Goal: Find contact information: Find contact information

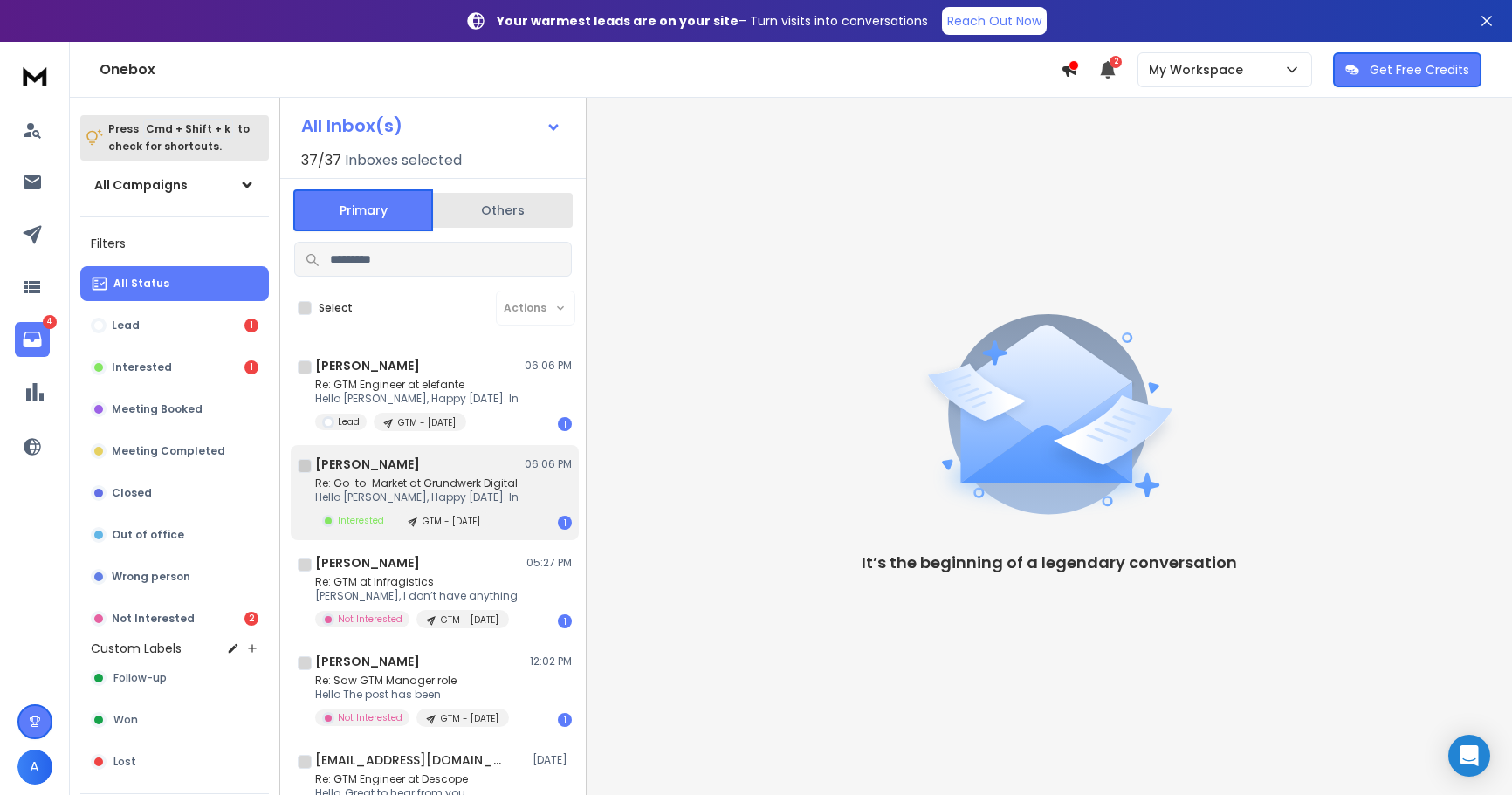
click at [438, 490] on p "Hello [PERSON_NAME], Happy [DATE]. In" at bounding box center [416, 497] width 204 height 14
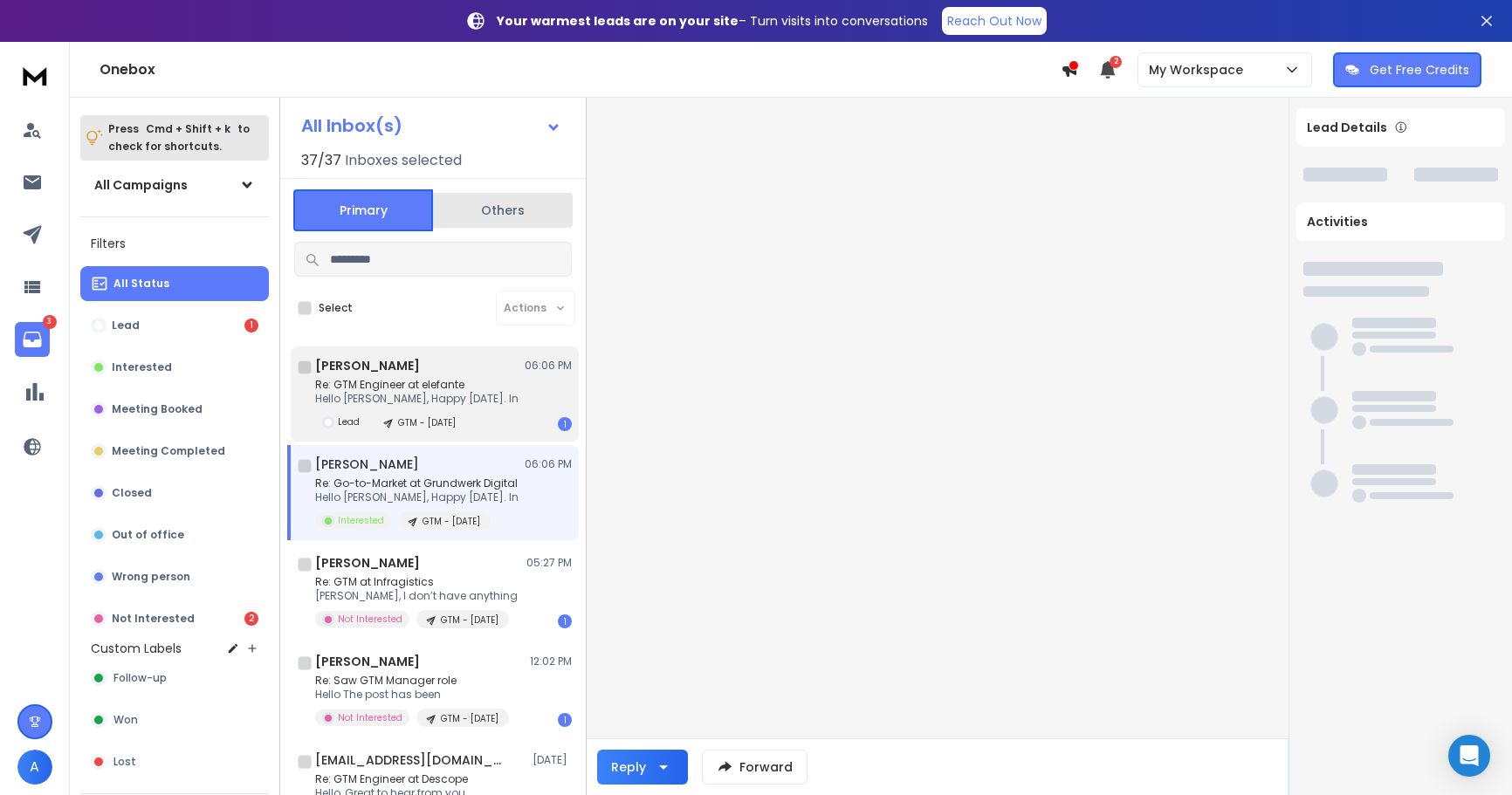
click at [452, 389] on p "Re: GTM Engineer at elefante" at bounding box center [416, 384] width 204 height 14
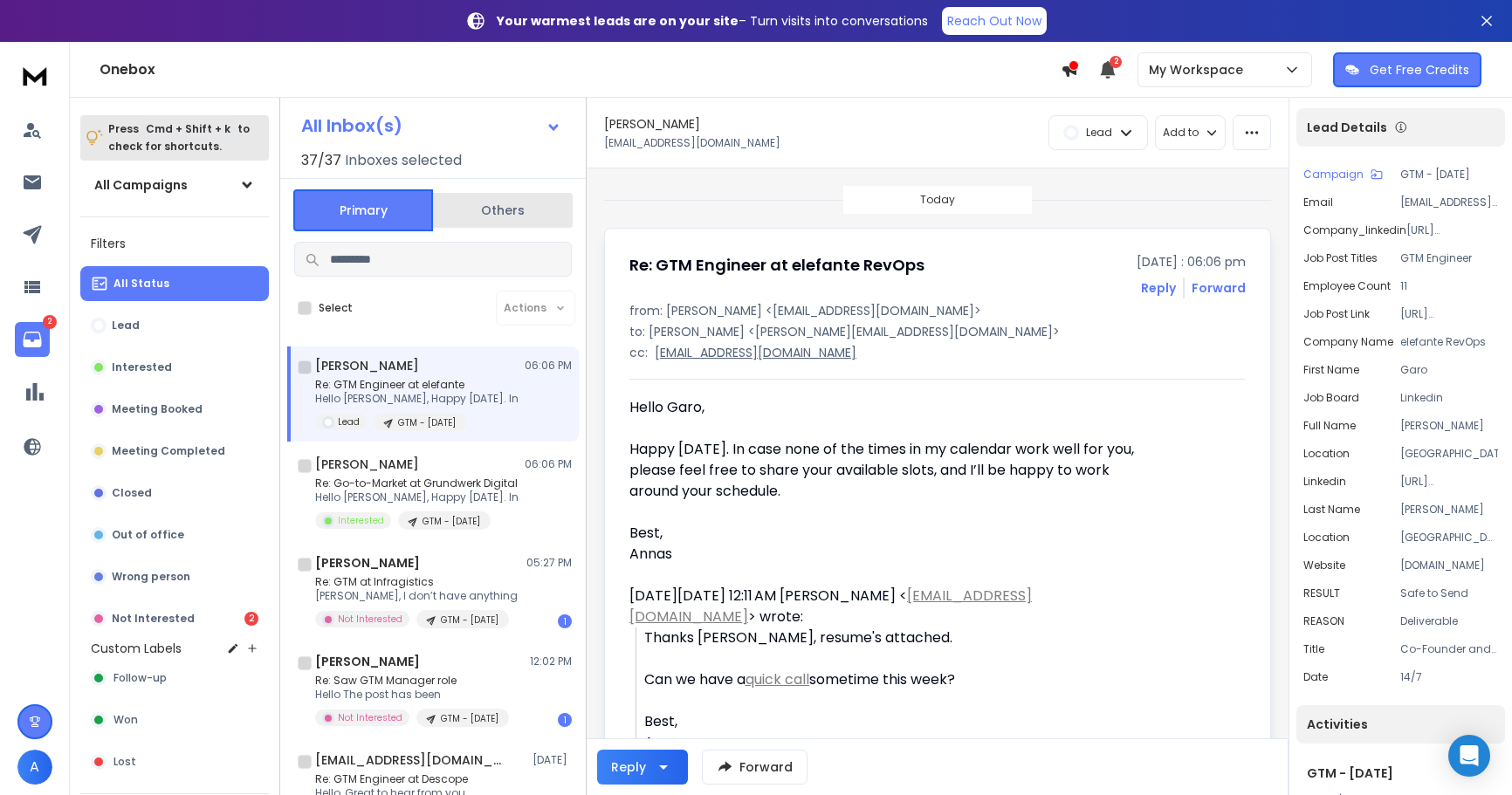
click at [1116, 126] on div "Lead" at bounding box center [1098, 132] width 98 height 33
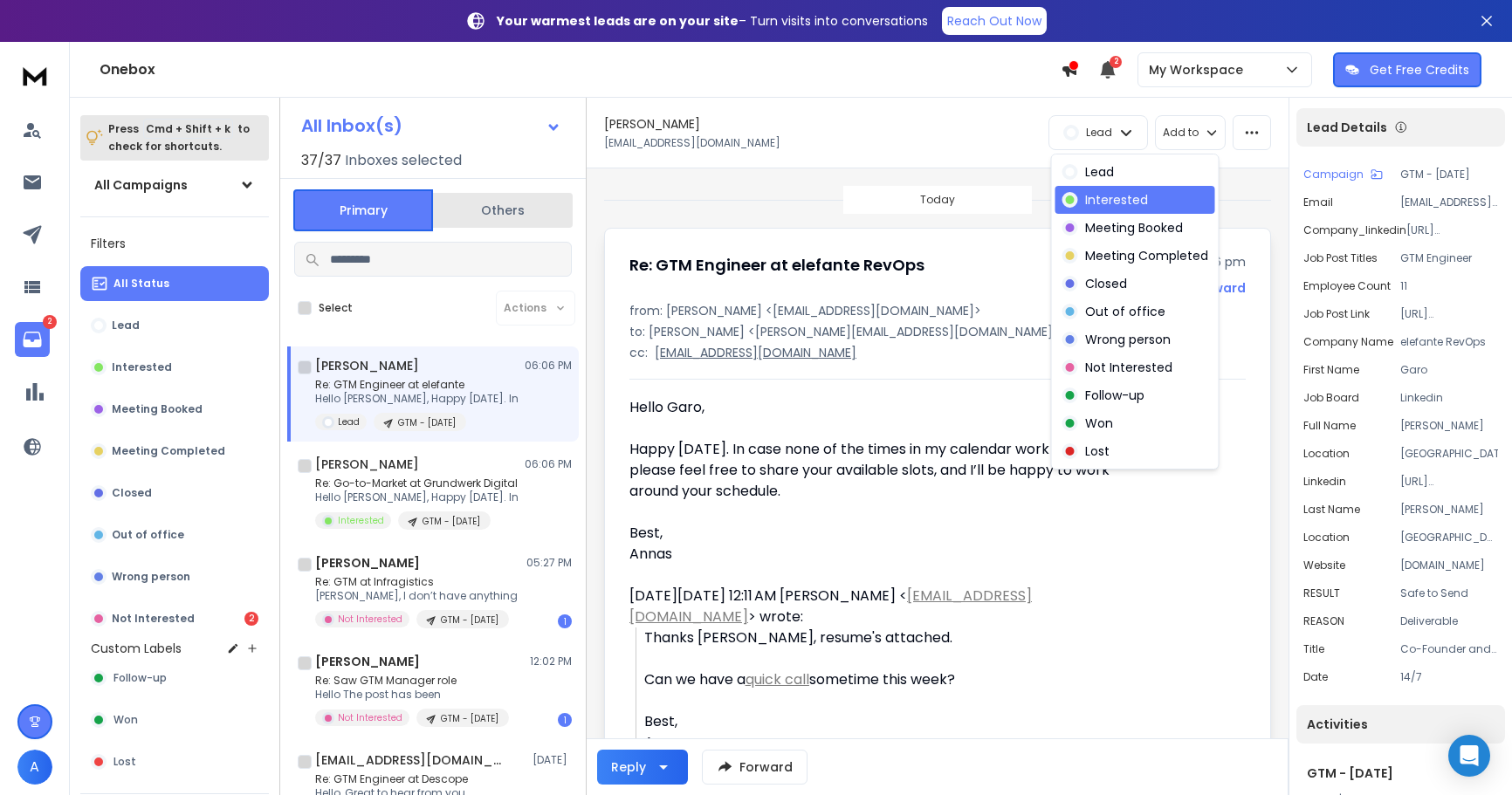
click at [1091, 199] on p "Interested" at bounding box center [1116, 199] width 62 height 17
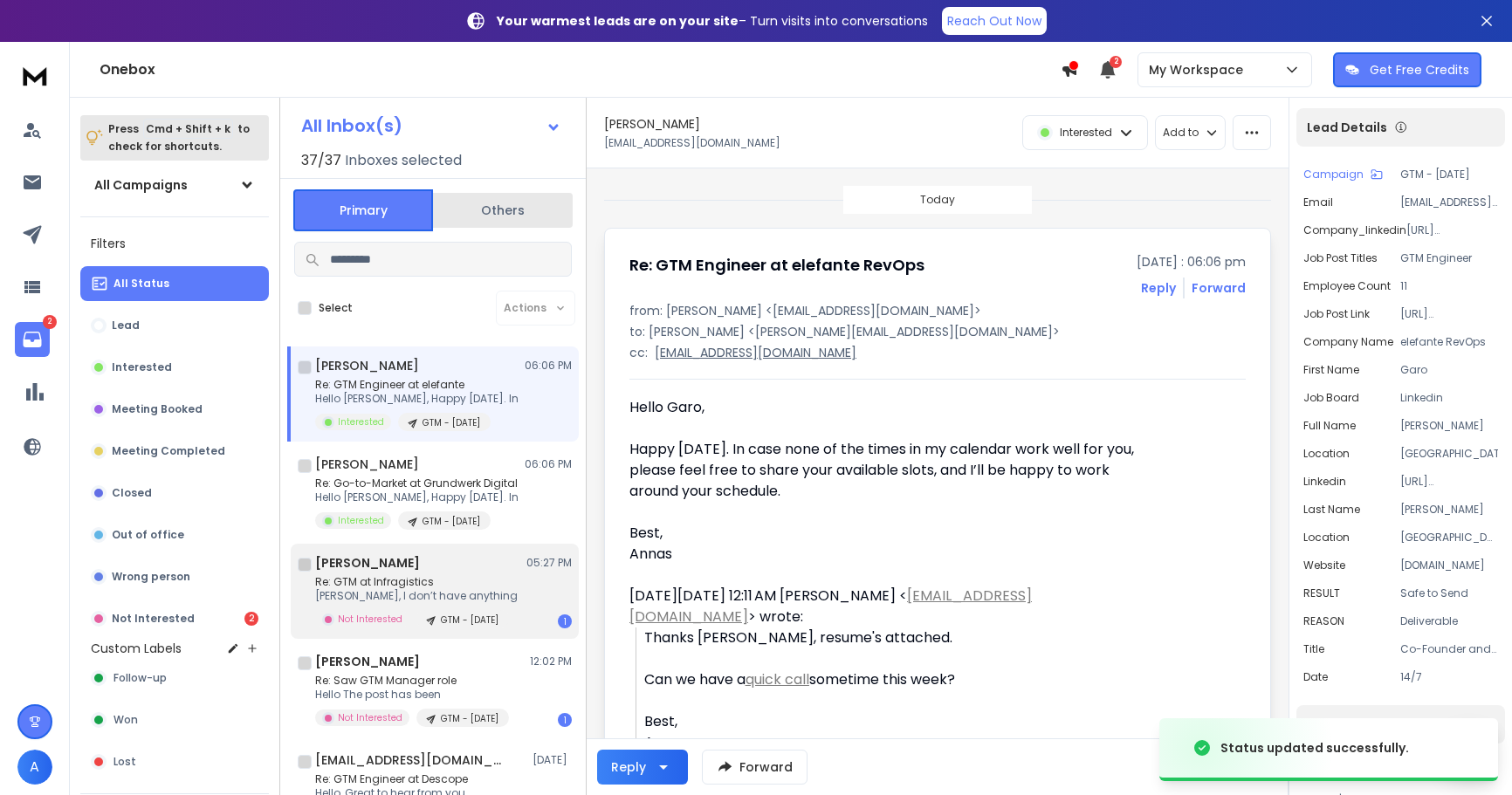
click at [415, 560] on div "Don Preuninger 05:27 PM" at bounding box center [443, 563] width 257 height 17
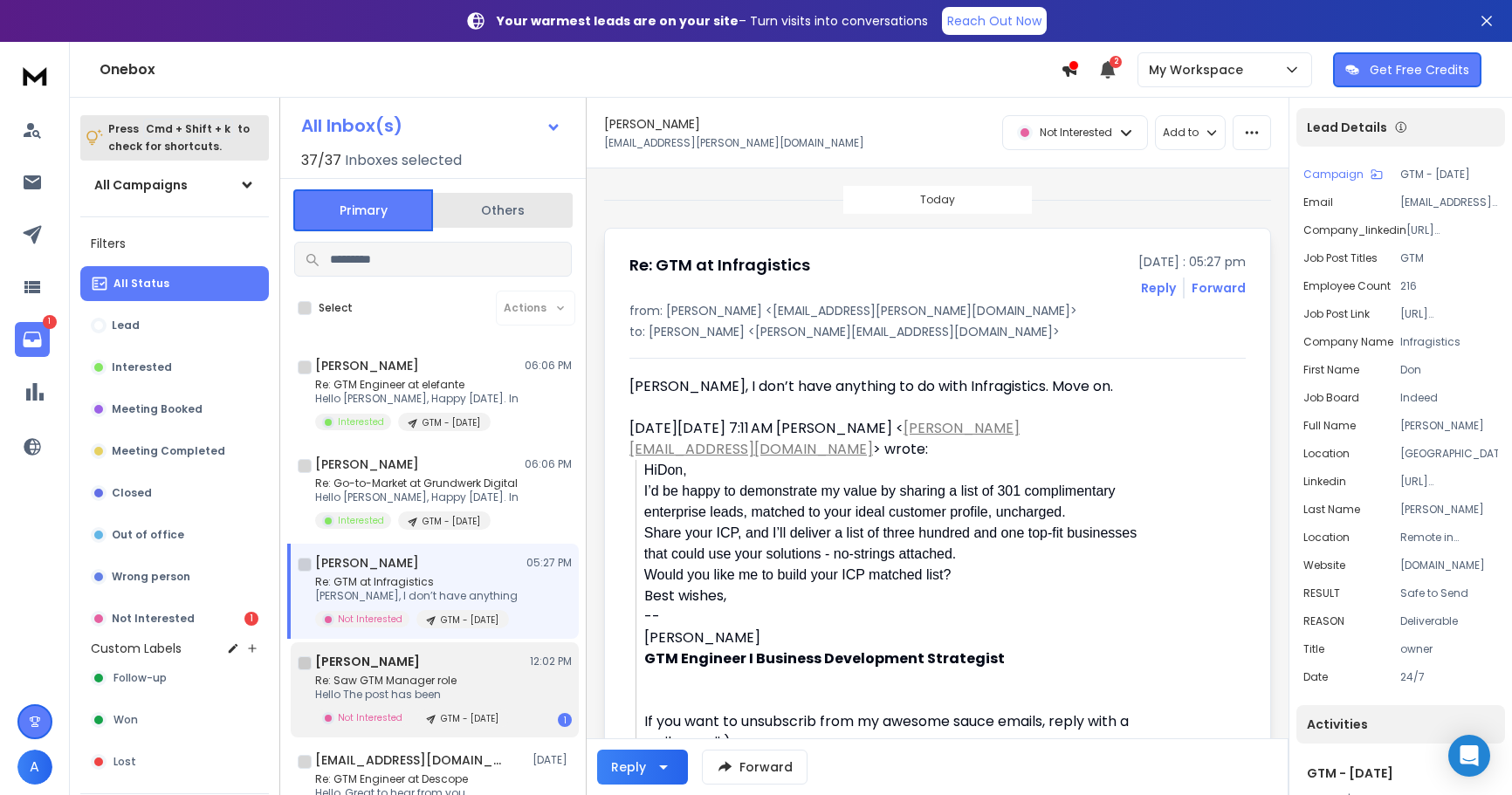
click at [433, 687] on p "Hello The post has been" at bounding box center [412, 694] width 194 height 14
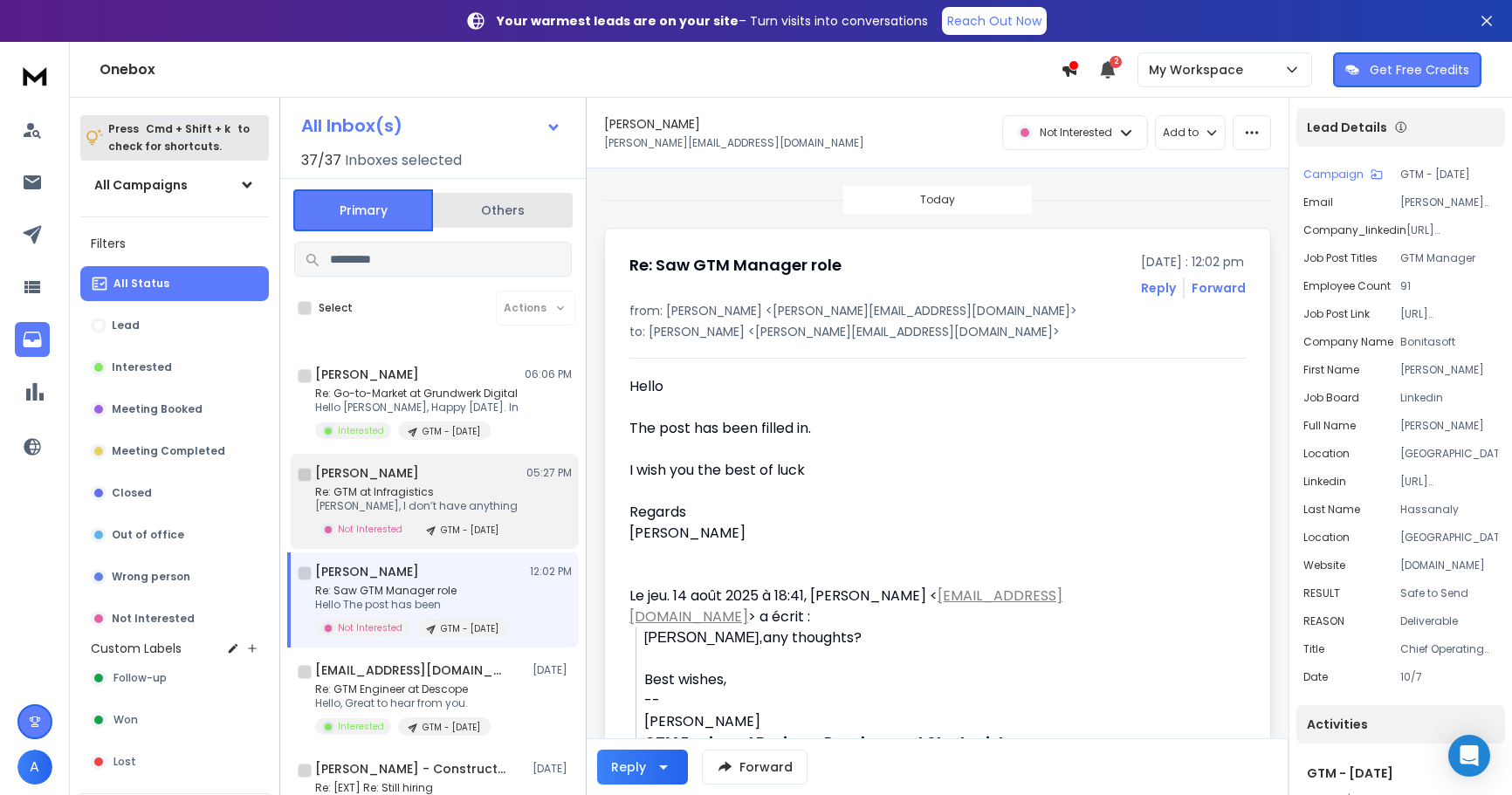
scroll to position [261, 0]
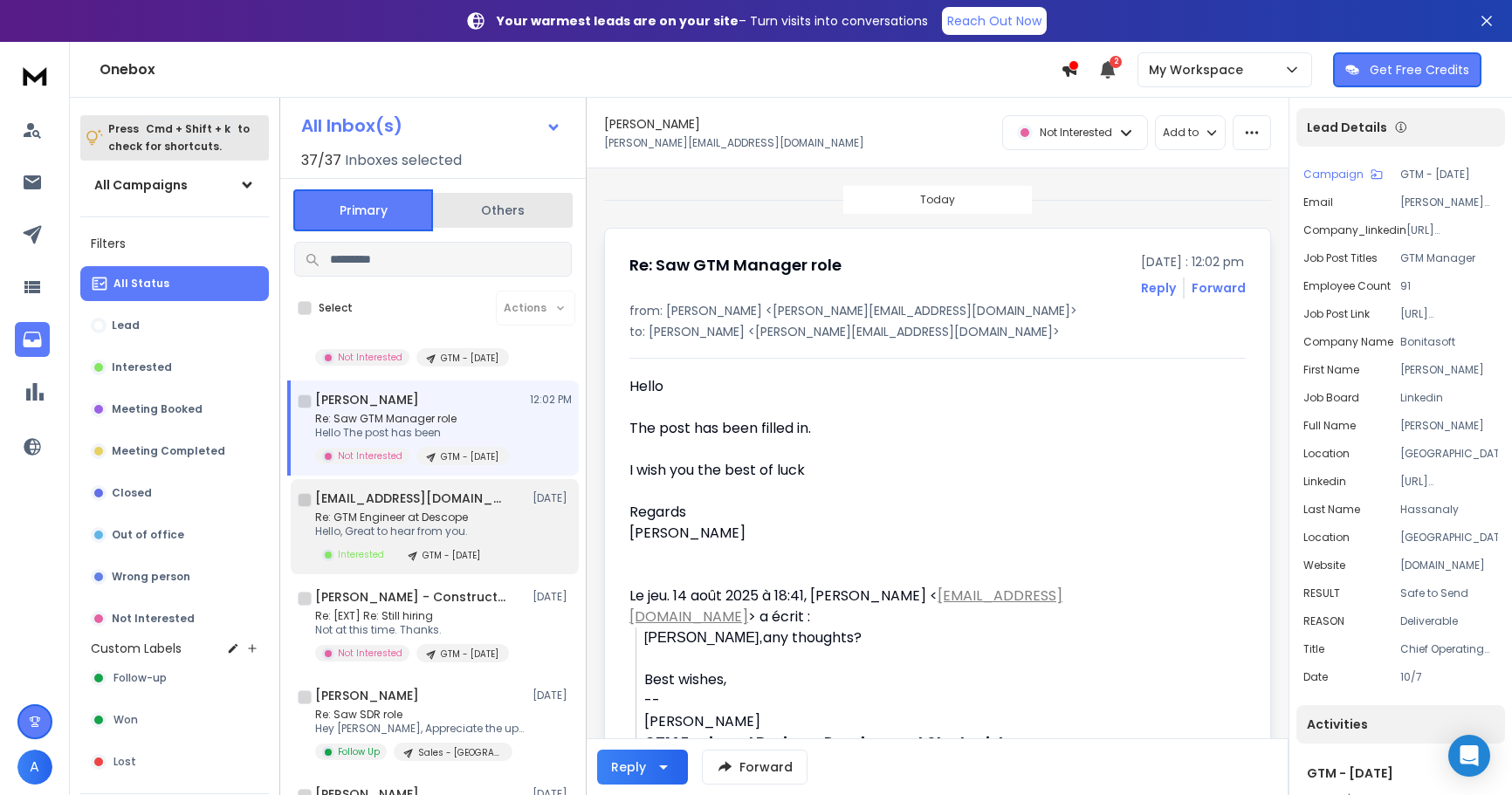
click at [451, 524] on p "Re: GTM Engineer at Descope" at bounding box center [403, 516] width 176 height 14
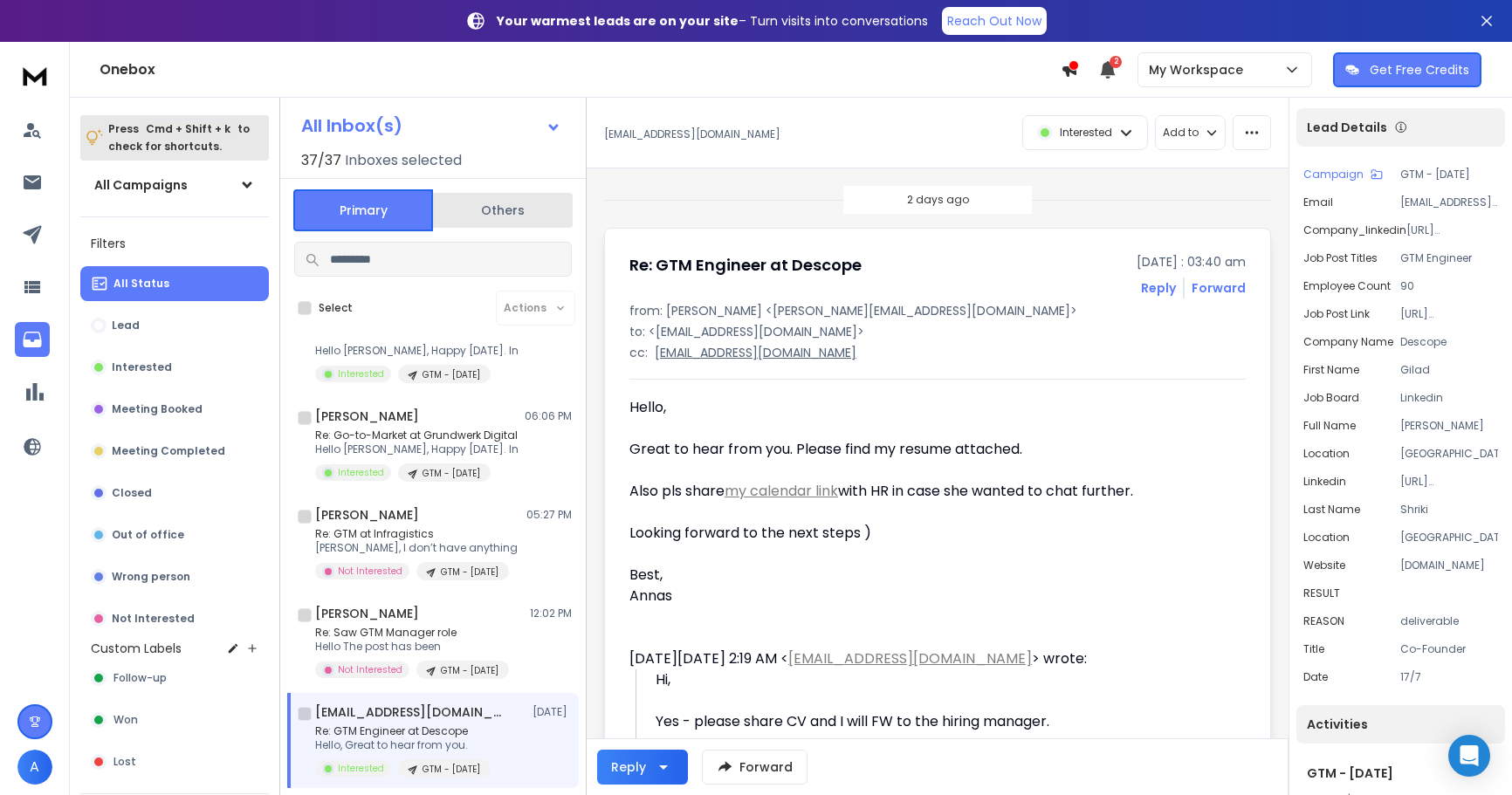
scroll to position [0, 0]
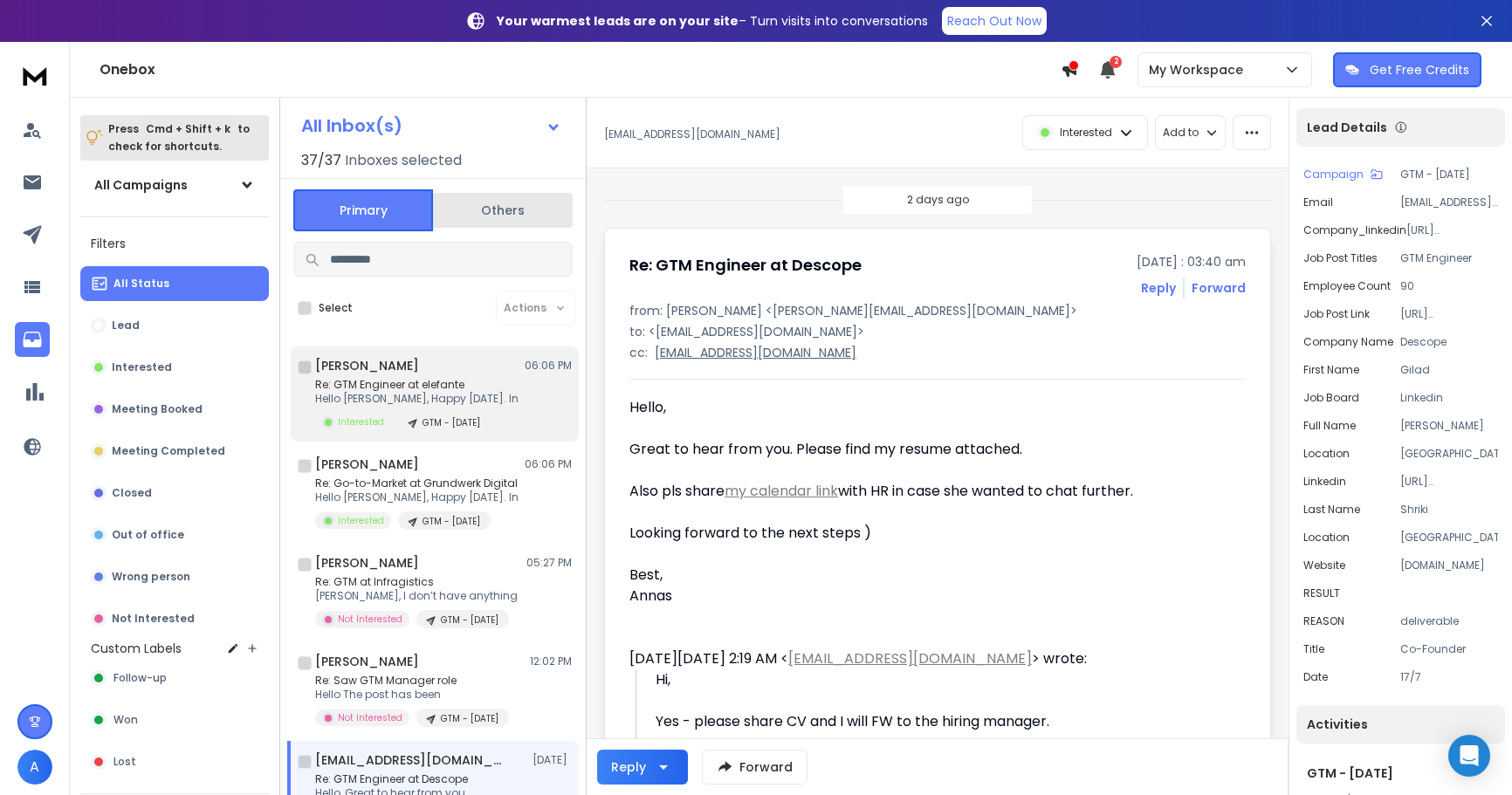
click at [385, 381] on p "Re: GTM Engineer at elefante" at bounding box center [416, 384] width 204 height 14
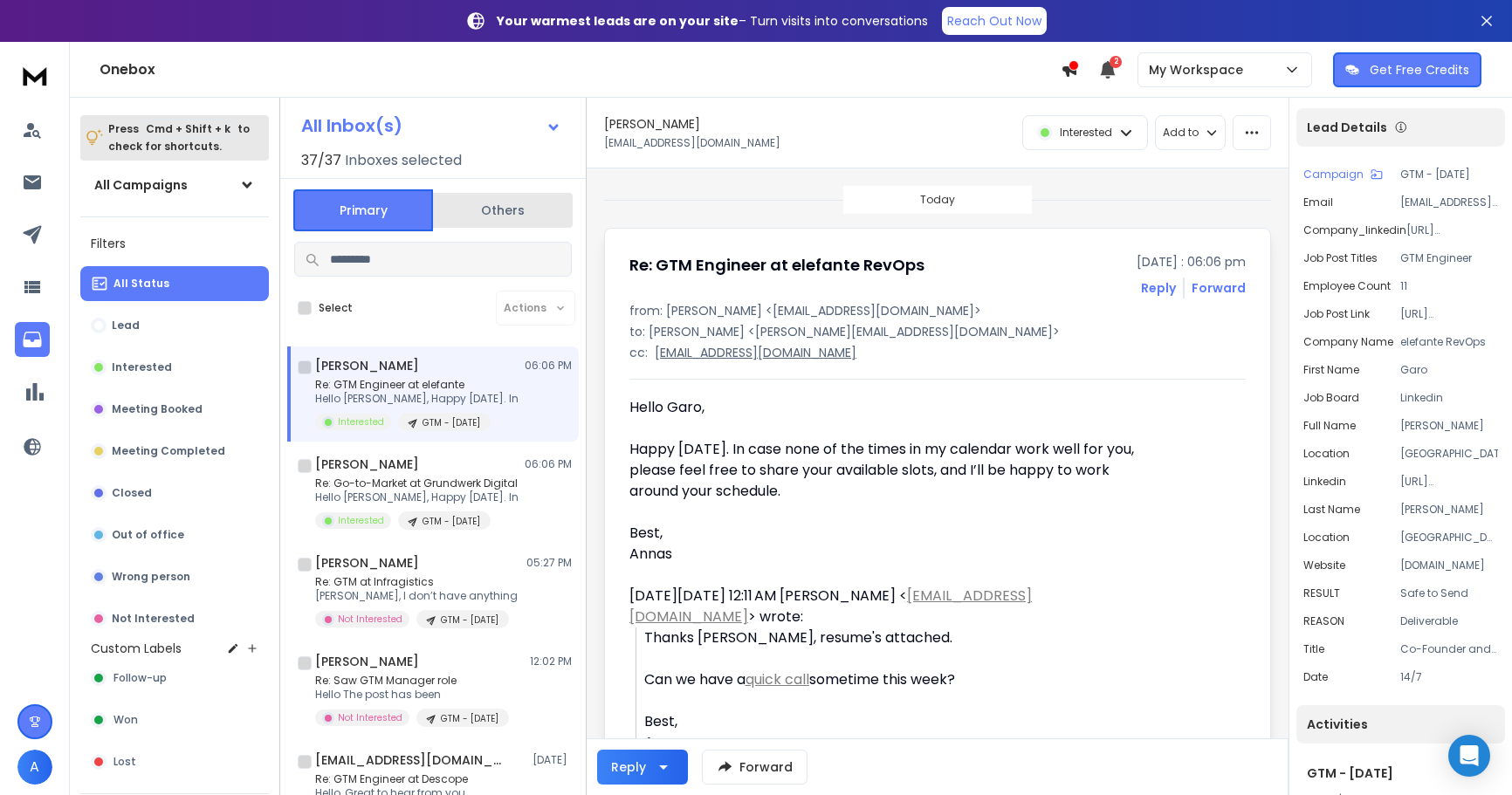
click at [1406, 199] on p "[EMAIL_ADDRESS][DOMAIN_NAME]" at bounding box center [1450, 202] width 98 height 14
click at [1427, 484] on p "http://www.linkedin.com/in/garoaroian" at bounding box center [1450, 481] width 98 height 14
